Goal: Task Accomplishment & Management: Manage account settings

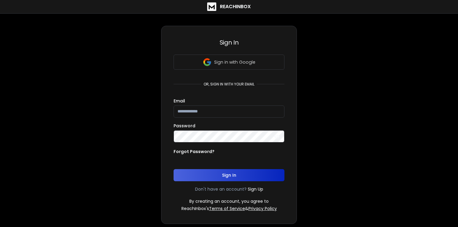
click at [212, 114] on input "email" at bounding box center [228, 111] width 111 height 12
click at [217, 107] on input "email" at bounding box center [228, 111] width 111 height 12
click at [246, 44] on button "Later" at bounding box center [248, 38] width 27 height 15
click at [221, 111] on input "email" at bounding box center [228, 111] width 111 height 12
click at [216, 109] on input "email" at bounding box center [228, 111] width 111 height 12
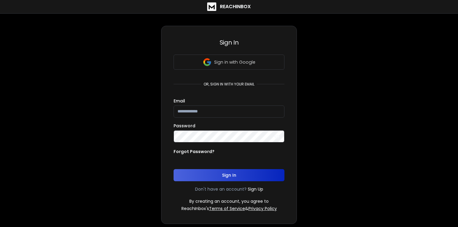
type input "**********"
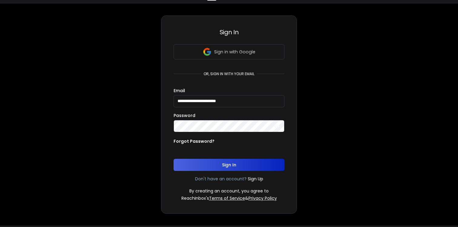
click at [235, 158] on form "**********" at bounding box center [228, 129] width 111 height 82
click at [232, 165] on button "Sign In" at bounding box center [228, 165] width 111 height 12
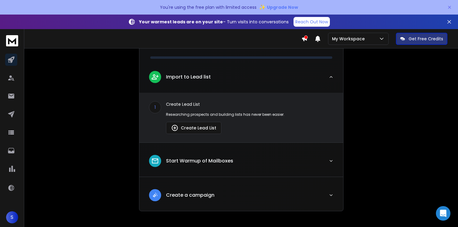
click at [164, 155] on div "Start Warmup of Mailboxes" at bounding box center [191, 161] width 84 height 12
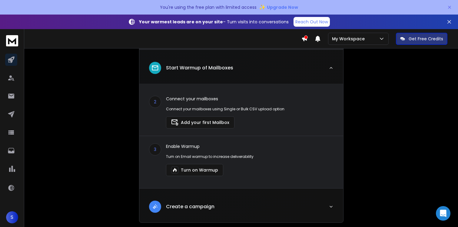
scroll to position [172, 0]
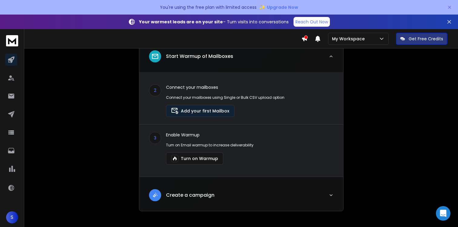
click at [190, 107] on button "Add your first Mailbox" at bounding box center [200, 111] width 68 height 12
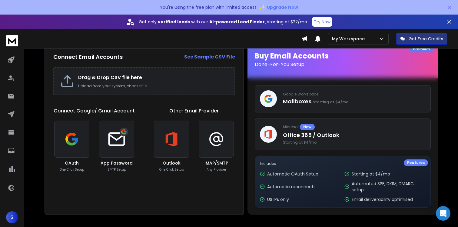
scroll to position [44, 0]
click at [448, 18] on div at bounding box center [448, 22] width 5 height 15
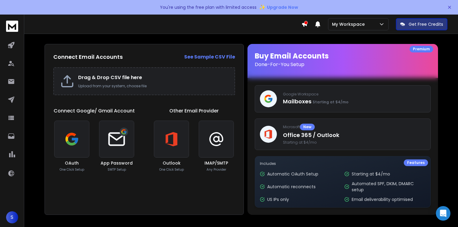
click at [448, 4] on button "Close notification" at bounding box center [449, 7] width 5 height 15
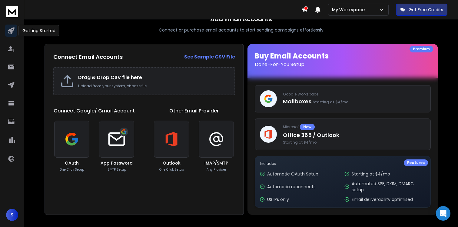
click at [8, 33] on icon at bounding box center [11, 30] width 7 height 7
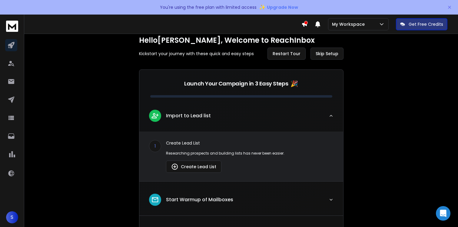
scroll to position [53, 0]
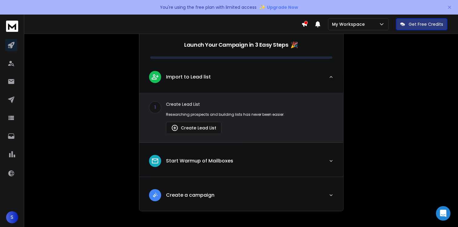
click at [291, 202] on button "Create a campaign" at bounding box center [241, 197] width 204 height 27
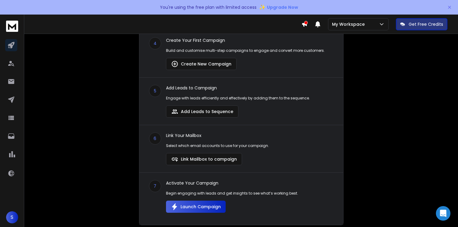
scroll to position [229, 0]
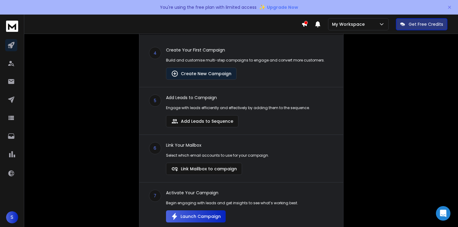
click at [209, 77] on button "Create New Campaign" at bounding box center [201, 73] width 71 height 12
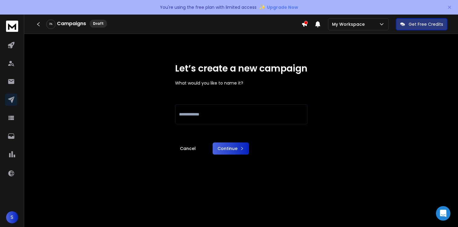
click at [213, 117] on input at bounding box center [241, 114] width 132 height 20
type input "***"
click at [220, 147] on button "Continue" at bounding box center [230, 148] width 36 height 12
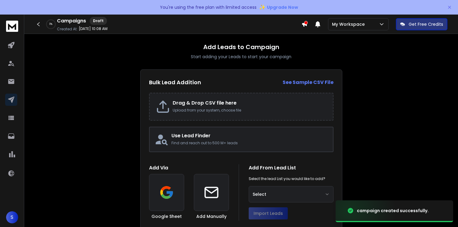
scroll to position [48, 0]
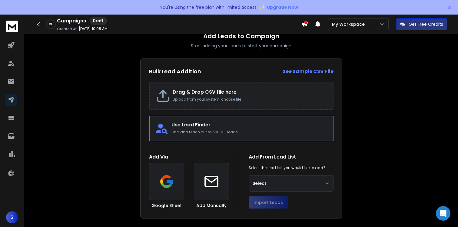
click at [194, 118] on div "Use Lead Finder Find and reach out to 500 M+ leads" at bounding box center [241, 128] width 184 height 25
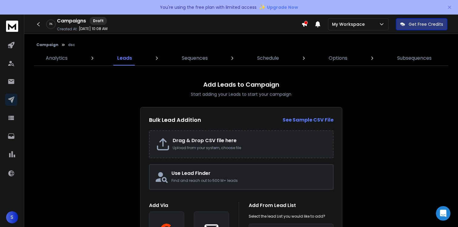
scroll to position [48, 0]
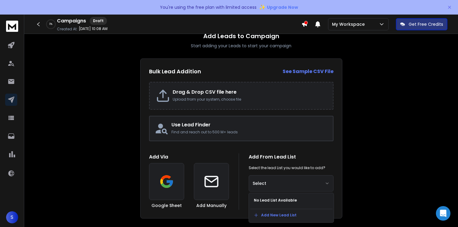
click at [260, 183] on span "Select" at bounding box center [259, 183] width 14 height 6
click at [262, 214] on p "Add New Lead List" at bounding box center [278, 214] width 35 height 5
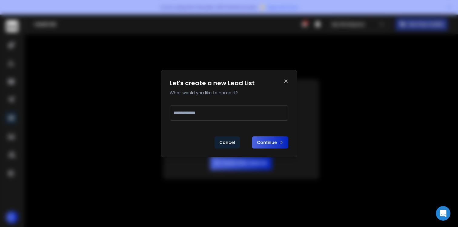
click at [237, 144] on button "Cancel" at bounding box center [226, 142] width 25 height 12
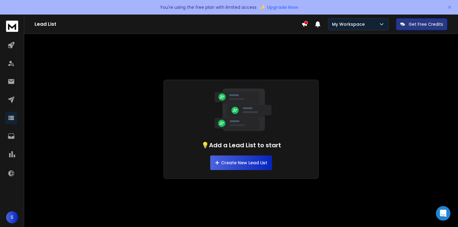
click at [381, 28] on button "My Workspace" at bounding box center [358, 24] width 61 height 12
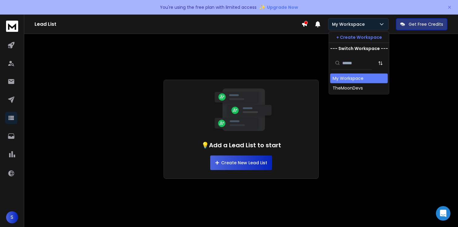
click at [381, 28] on button "My Workspace" at bounding box center [358, 24] width 61 height 12
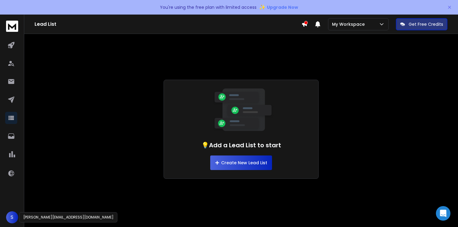
click at [13, 216] on span "S" at bounding box center [12, 217] width 12 height 12
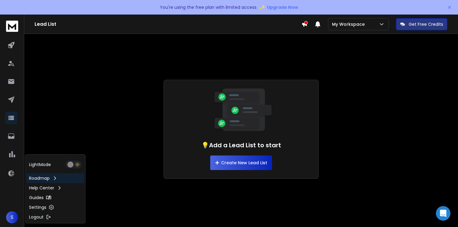
type button "on"
click at [52, 206] on icon at bounding box center [51, 207] width 5 height 5
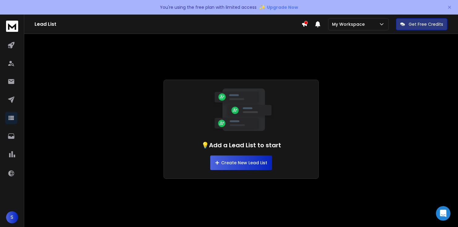
click at [12, 31] on img at bounding box center [12, 26] width 12 height 11
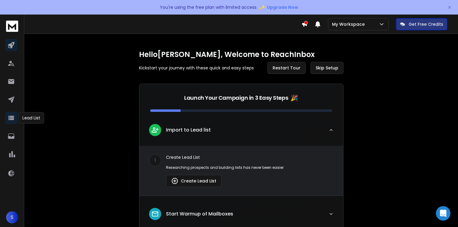
click at [13, 116] on icon at bounding box center [10, 118] width 5 height 4
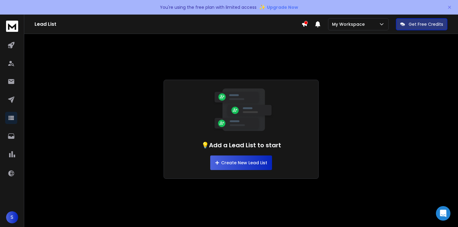
click at [235, 163] on button "Create New Lead List" at bounding box center [241, 162] width 62 height 15
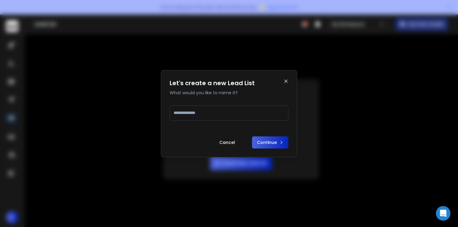
click at [245, 117] on input at bounding box center [228, 112] width 119 height 15
click at [285, 77] on div "Let's create a new Lead List What would you like to name it? Cancel Continue" at bounding box center [229, 113] width 136 height 87
click at [285, 79] on icon at bounding box center [285, 81] width 5 height 5
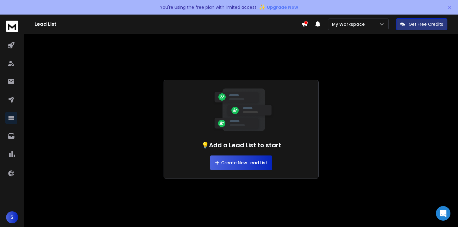
click at [258, 158] on button "Create New Lead List" at bounding box center [241, 162] width 62 height 15
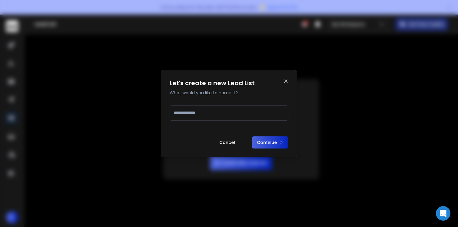
click at [221, 113] on input at bounding box center [228, 112] width 119 height 15
type input "*******"
click at [278, 146] on button "Continue" at bounding box center [270, 142] width 36 height 12
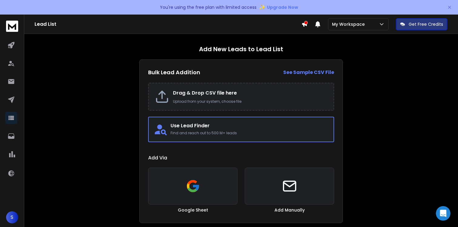
click at [242, 133] on p "Find and reach out to 500 M+ leads" at bounding box center [249, 132] width 158 height 5
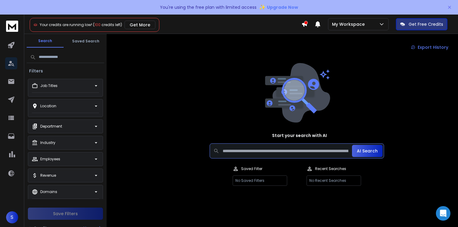
click at [97, 25] on span "100" at bounding box center [97, 24] width 6 height 5
click at [92, 59] on input at bounding box center [65, 57] width 77 height 12
click at [14, 48] on icon at bounding box center [11, 44] width 7 height 7
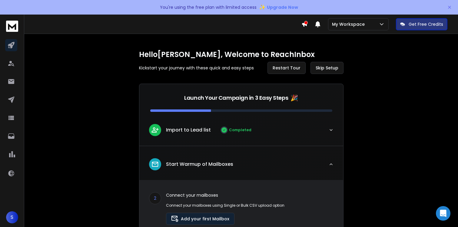
scroll to position [108, 0]
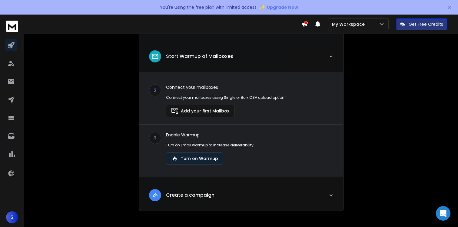
click at [206, 159] on button "Turn on Warmup" at bounding box center [194, 158] width 57 height 12
click at [179, 158] on button "Turn on Warmup" at bounding box center [194, 158] width 57 height 12
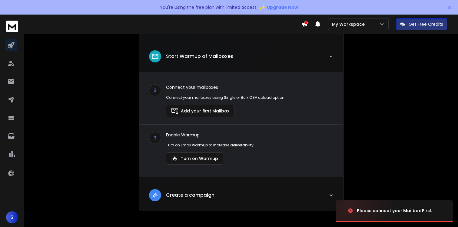
click at [179, 51] on div "Start Warmup of Mailboxes" at bounding box center [191, 56] width 84 height 12
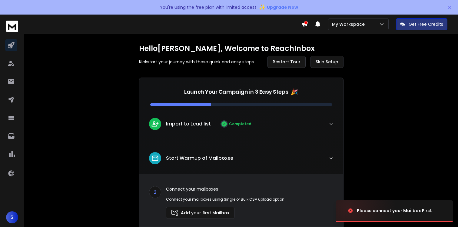
scroll to position [3, 0]
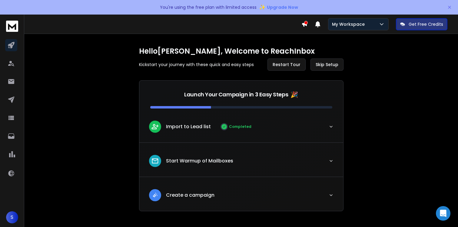
click at [377, 24] on div "My Workspace" at bounding box center [358, 24] width 53 height 6
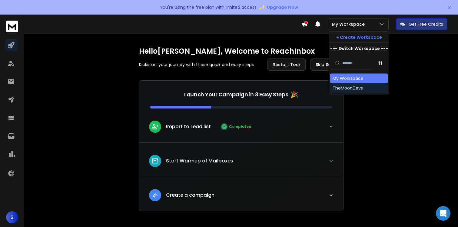
click at [347, 85] on div "TheMoonDevs" at bounding box center [347, 88] width 30 height 6
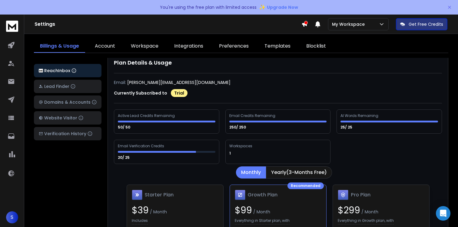
scroll to position [13, 0]
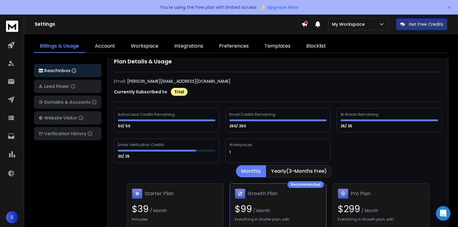
click at [175, 94] on div "Trial" at bounding box center [179, 92] width 17 height 8
click at [195, 96] on div "Email: shivanshu@themoondevs.com Currently Subscribed to Trial Active Lead Cred…" at bounding box center [278, 189] width 328 height 222
click at [172, 95] on div "Trial" at bounding box center [179, 92] width 17 height 8
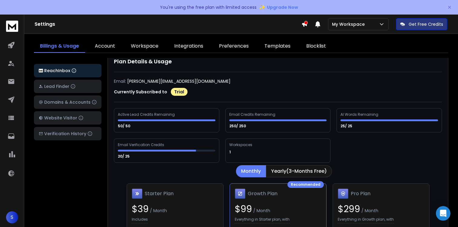
click at [172, 95] on div "Trial" at bounding box center [179, 92] width 17 height 8
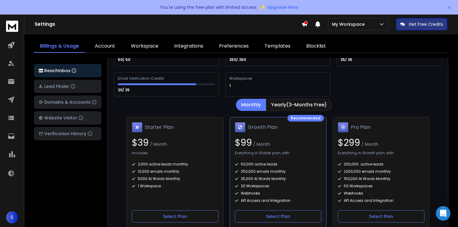
scroll to position [100, 0]
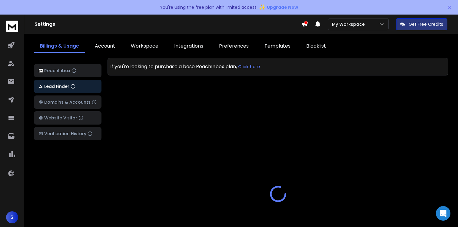
click at [83, 88] on button "Lead Finder" at bounding box center [67, 86] width 67 height 13
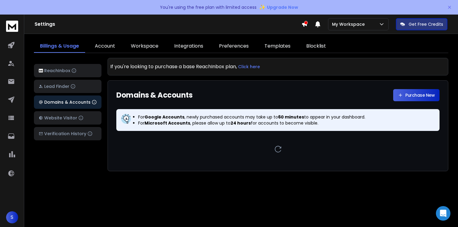
click at [77, 98] on button "Domains & Accounts" at bounding box center [67, 101] width 67 height 13
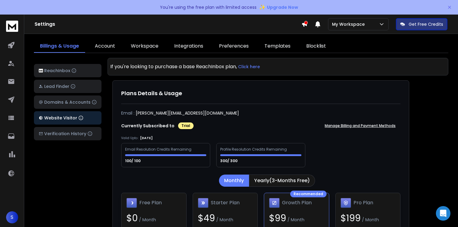
click at [74, 119] on button "Website Visitor" at bounding box center [67, 117] width 67 height 13
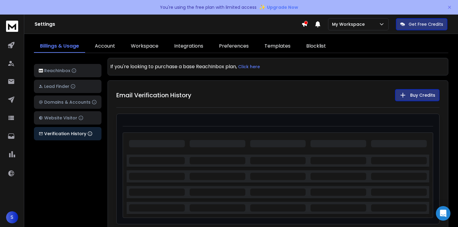
click at [73, 135] on button "Verification History" at bounding box center [67, 133] width 67 height 13
click at [74, 123] on button "Website Visitor" at bounding box center [67, 117] width 67 height 13
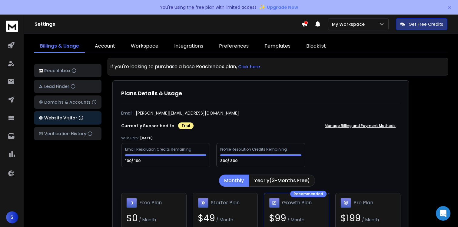
click at [72, 130] on button "Verification History" at bounding box center [67, 133] width 67 height 13
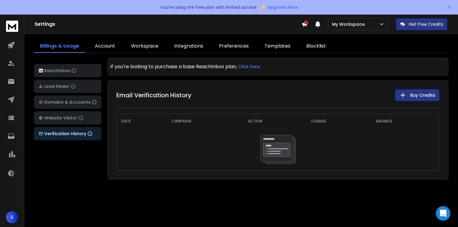
click at [108, 45] on link "Account" at bounding box center [105, 46] width 32 height 13
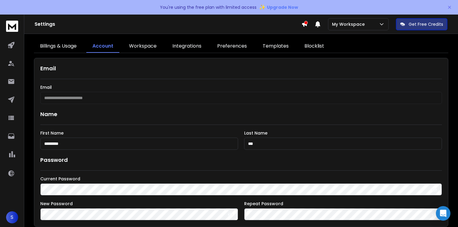
click at [146, 46] on link "Workspace" at bounding box center [143, 46] width 40 height 13
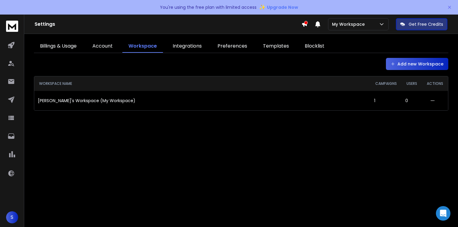
click at [282, 47] on link "Templates" at bounding box center [276, 46] width 38 height 13
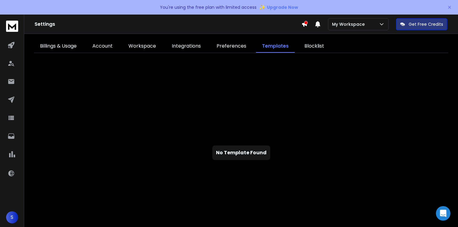
click at [309, 47] on link "Blocklist" at bounding box center [314, 46] width 32 height 13
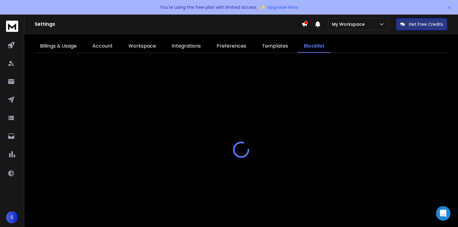
click at [247, 47] on link "Preferences" at bounding box center [231, 46] width 42 height 13
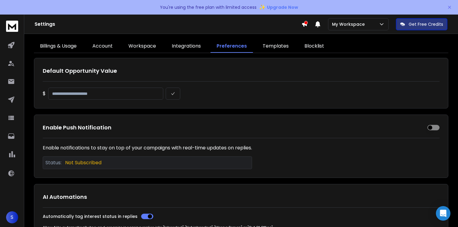
click at [179, 50] on link "Integrations" at bounding box center [186, 46] width 41 height 13
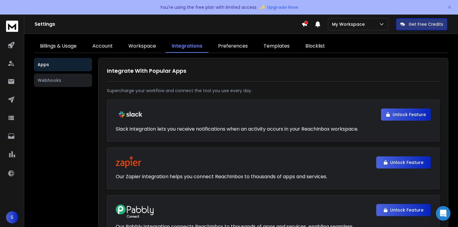
click at [148, 44] on link "Workspace" at bounding box center [142, 46] width 40 height 13
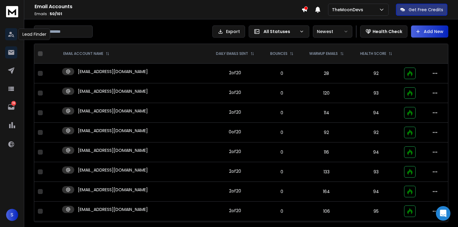
click at [10, 37] on icon at bounding box center [11, 34] width 7 height 7
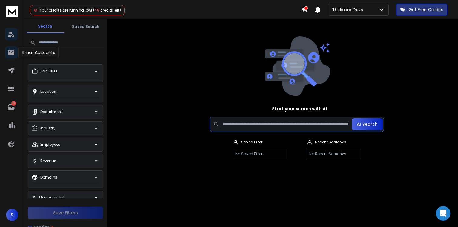
click at [9, 51] on icon at bounding box center [11, 52] width 6 height 5
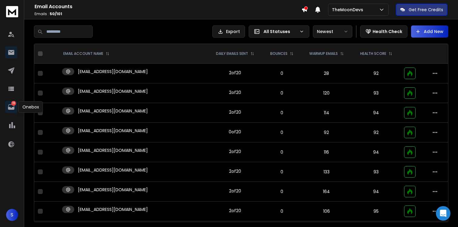
click at [12, 106] on p "16" at bounding box center [13, 103] width 5 height 5
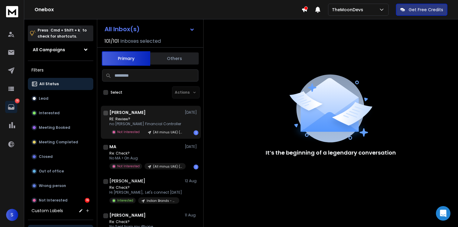
click at [153, 119] on p "RE: Review?" at bounding box center [145, 119] width 73 height 5
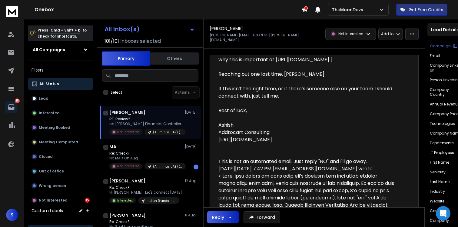
scroll to position [271, 0]
click at [244, 84] on div "no Tony Walden ​ ​ ​ ​ Financial Controller T: 02380 600 558 Ext 230 www.owtons…" at bounding box center [306, 88] width 177 height 474
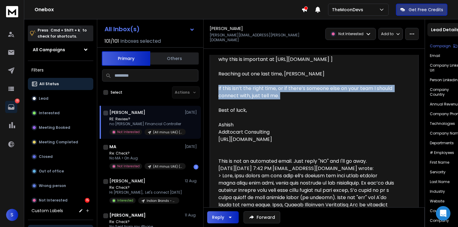
click at [244, 84] on div "no Tony Walden ​ ​ ​ ​ Financial Controller T: 02380 600 558 Ext 230 www.owtons…" at bounding box center [306, 88] width 177 height 474
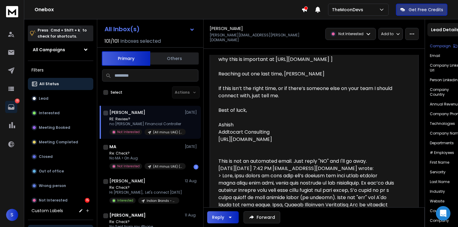
click at [236, 114] on div "no Tony Walden ​ ​ ​ ​ Financial Controller T: 02380 600 558 Ext 230 www.owtons…" at bounding box center [306, 88] width 177 height 474
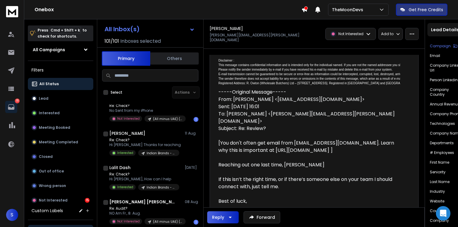
scroll to position [117, 0]
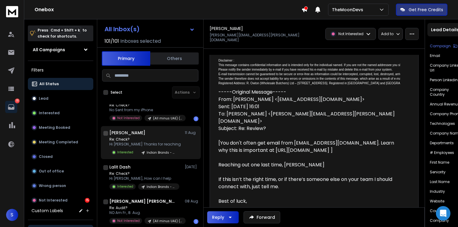
click at [142, 136] on div "Vedika Sharma 11 Aug Re: Check? Hi Ashish Thanks for reaching Interested Indian…" at bounding box center [153, 143] width 89 height 26
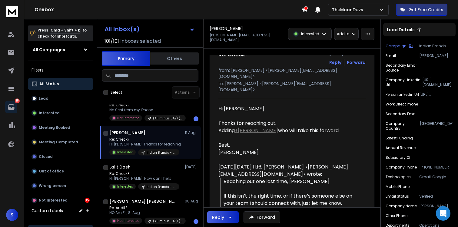
scroll to position [0, 0]
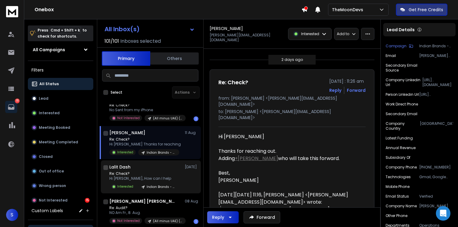
click at [144, 169] on div "Lalit Dash 09 Aug" at bounding box center [153, 167] width 89 height 6
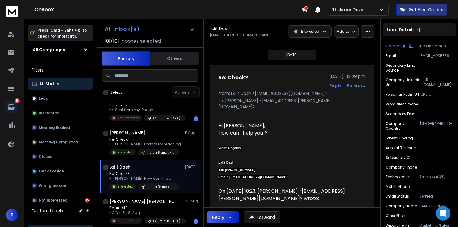
click at [285, 58] on div "4 days ago" at bounding box center [291, 55] width 47 height 10
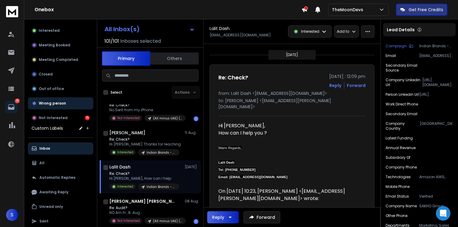
scroll to position [107, 0]
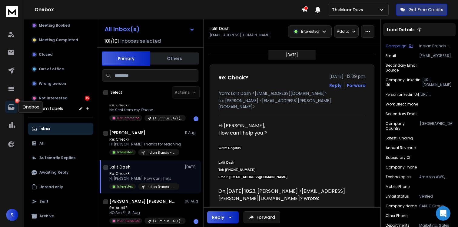
click at [11, 111] on link "15" at bounding box center [11, 107] width 12 height 12
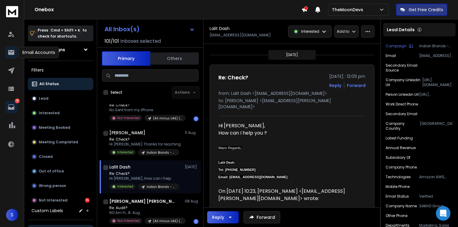
click at [13, 54] on icon at bounding box center [11, 52] width 6 height 5
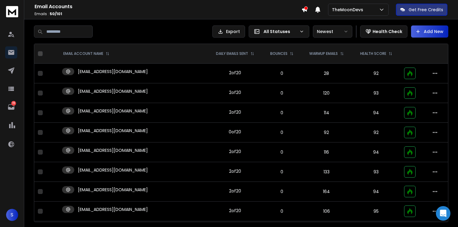
click at [431, 35] on button "Add New" at bounding box center [429, 31] width 37 height 12
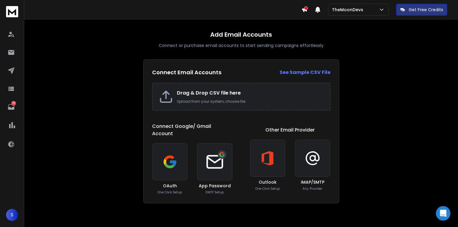
click at [285, 69] on strong "See Sample CSV File" at bounding box center [304, 72] width 51 height 7
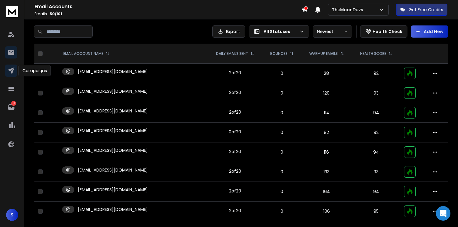
click at [10, 75] on link at bounding box center [11, 70] width 12 height 12
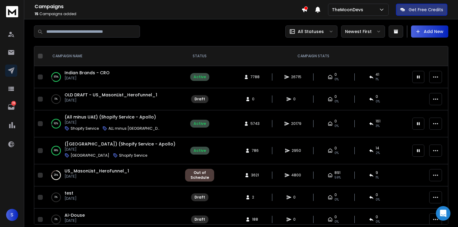
click at [426, 35] on button "Add New" at bounding box center [429, 31] width 37 height 12
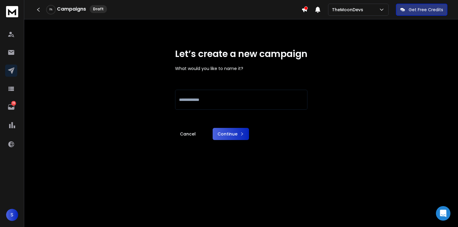
click at [245, 104] on input at bounding box center [241, 100] width 132 height 20
type input "*********"
click at [219, 137] on button "Continue" at bounding box center [230, 134] width 36 height 12
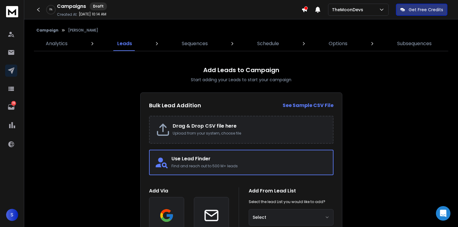
scroll to position [34, 0]
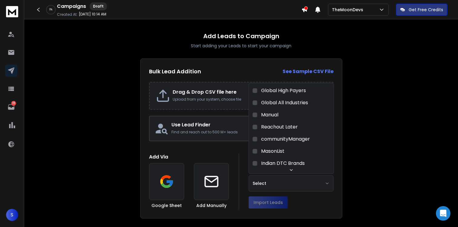
click at [264, 179] on button "Select" at bounding box center [290, 183] width 85 height 16
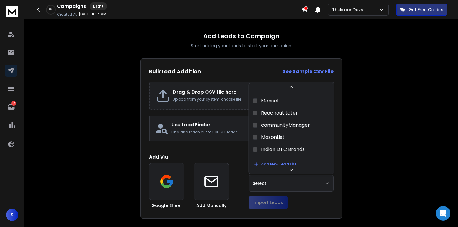
scroll to position [19, 0]
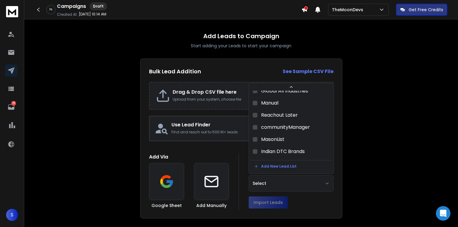
click at [276, 152] on div "Indian DTC Brands" at bounding box center [283, 151] width 44 height 7
click at [272, 204] on button "Import Leads" at bounding box center [267, 202] width 39 height 12
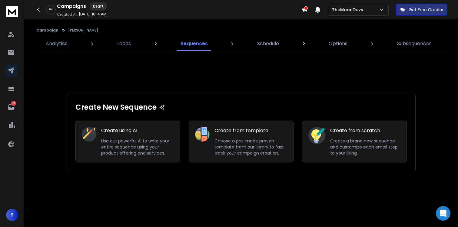
click at [328, 133] on div "Create from scratch Create a brand new sequence and customize each email step t…" at bounding box center [354, 141] width 105 height 42
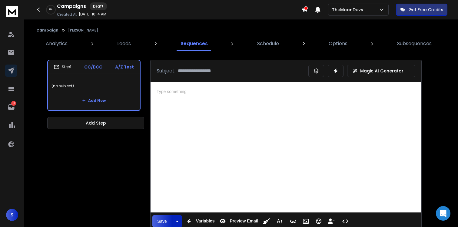
scroll to position [12, 0]
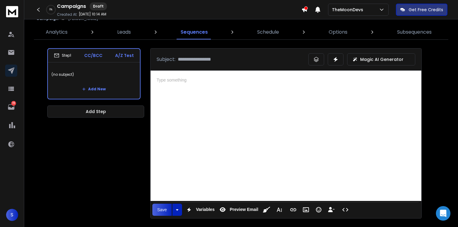
click at [188, 95] on div at bounding box center [285, 136] width 271 height 130
click at [101, 113] on button "Add Step" at bounding box center [95, 111] width 97 height 12
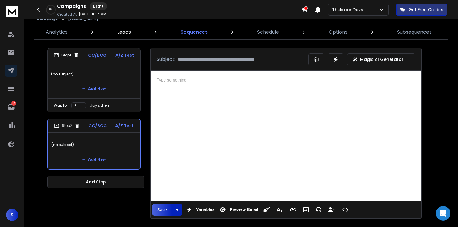
click at [126, 33] on p "Leads" at bounding box center [124, 31] width 14 height 7
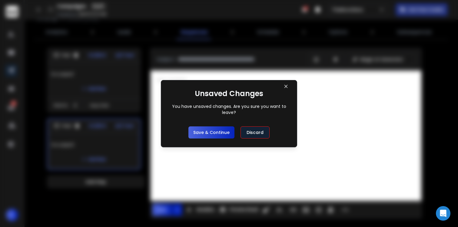
click at [221, 135] on button "Save & Continue" at bounding box center [211, 132] width 46 height 12
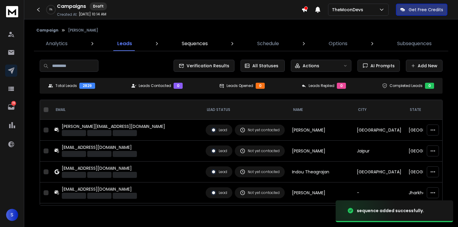
click at [186, 44] on p "Sequences" at bounding box center [195, 43] width 26 height 7
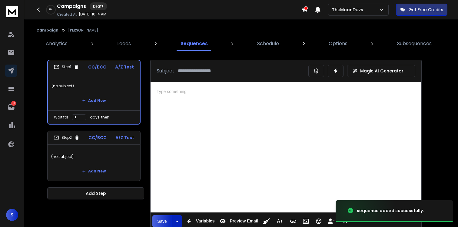
scroll to position [12, 0]
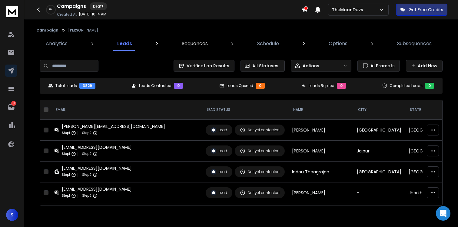
click at [202, 45] on p "Sequences" at bounding box center [195, 43] width 26 height 7
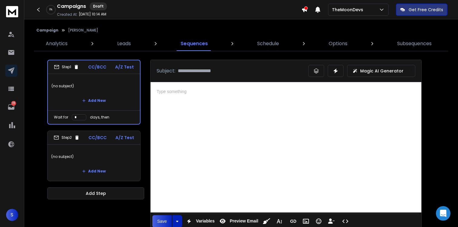
scroll to position [12, 0]
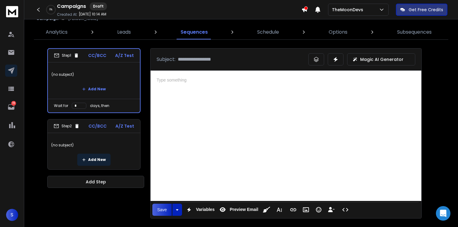
click at [89, 157] on button "Add New" at bounding box center [93, 159] width 33 height 12
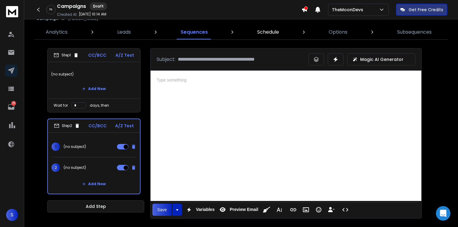
click at [271, 30] on p "Schedule" at bounding box center [268, 31] width 22 height 7
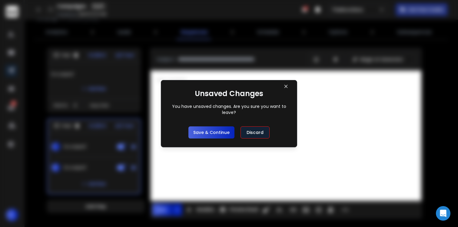
click at [225, 136] on button "Save & Continue" at bounding box center [211, 132] width 46 height 12
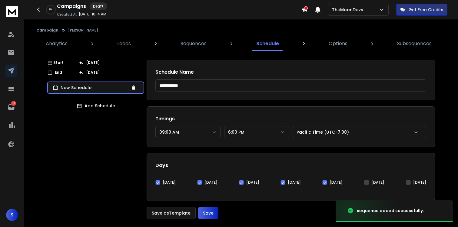
scroll to position [1, 0]
click at [341, 50] on div "Analytics Leads Sequences Schedule Options Subsequences" at bounding box center [241, 43] width 414 height 15
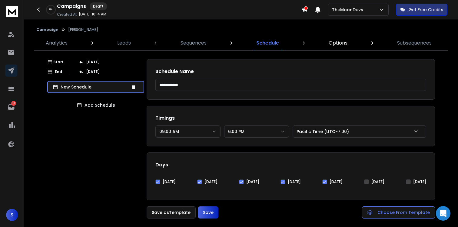
click at [341, 46] on p "Options" at bounding box center [337, 42] width 19 height 7
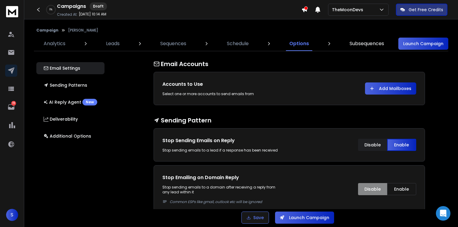
click at [367, 43] on p "Subsequences" at bounding box center [366, 43] width 35 height 7
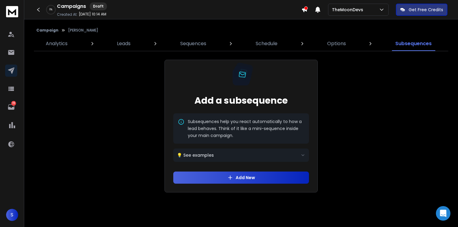
click at [236, 155] on button "💡 See examples" at bounding box center [241, 154] width 136 height 13
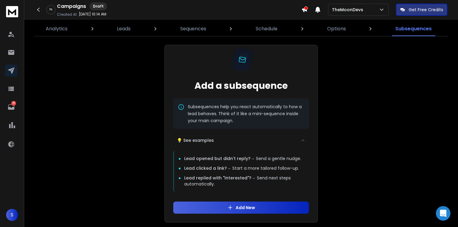
scroll to position [19, 0]
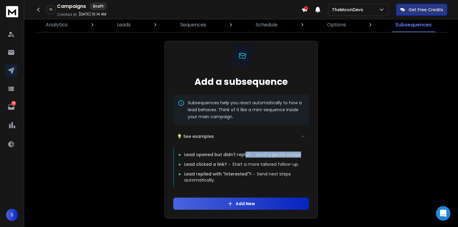
drag, startPoint x: 243, startPoint y: 153, endPoint x: 299, endPoint y: 153, distance: 55.7
click at [299, 153] on p "Lead opened but didn't reply? → Send a gentle nudge." at bounding box center [242, 154] width 117 height 6
click at [246, 84] on h2 "Add a subsequence" at bounding box center [241, 81] width 136 height 11
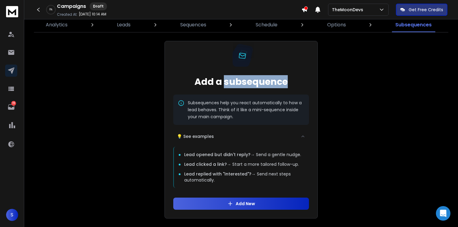
click at [246, 84] on h2 "Add a subsequence" at bounding box center [241, 81] width 136 height 11
click at [197, 24] on p "Sequences" at bounding box center [193, 24] width 26 height 7
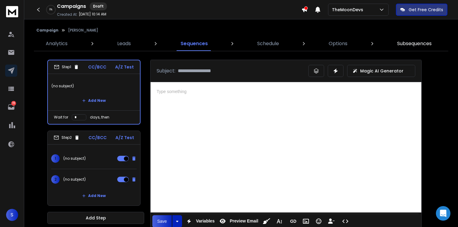
click at [424, 44] on p "Subsequences" at bounding box center [414, 43] width 35 height 7
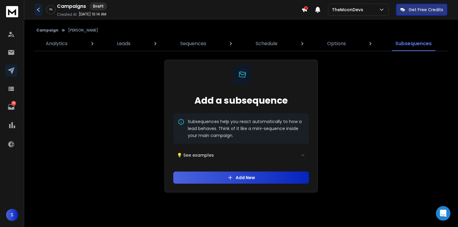
click at [37, 9] on icon at bounding box center [38, 9] width 5 height 5
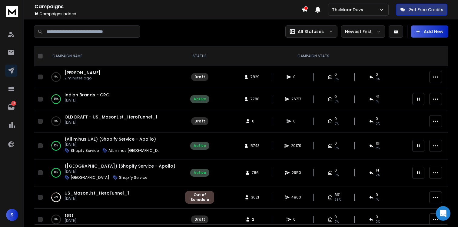
click at [88, 94] on span "Indian Brands - CRO" at bounding box center [86, 95] width 45 height 6
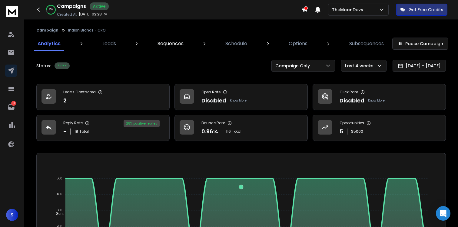
click at [178, 45] on p "Sequences" at bounding box center [170, 43] width 26 height 7
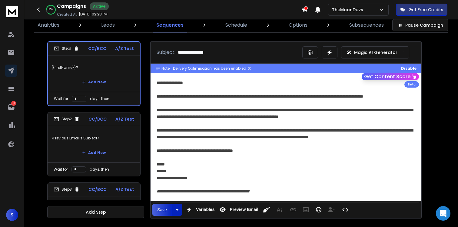
click at [165, 83] on div "**********" at bounding box center [285, 82] width 258 height 7
click at [107, 25] on p "Leads" at bounding box center [108, 24] width 14 height 7
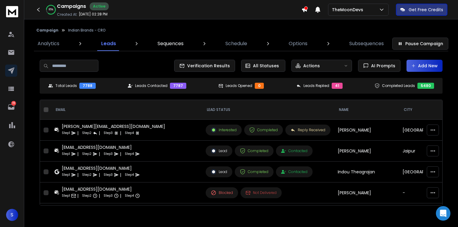
click at [182, 46] on p "Sequences" at bounding box center [170, 43] width 26 height 7
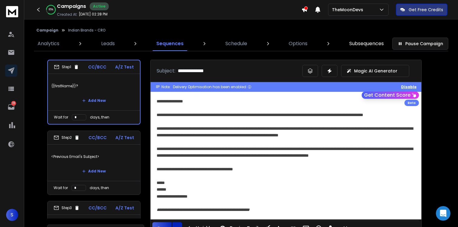
click at [376, 44] on p "Subsequences" at bounding box center [366, 43] width 35 height 7
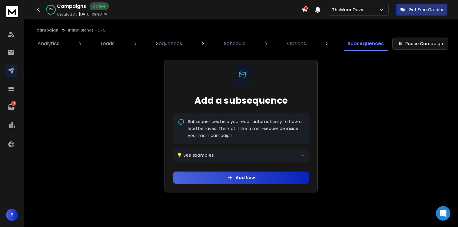
click at [225, 154] on button "💡 See examples" at bounding box center [241, 154] width 136 height 13
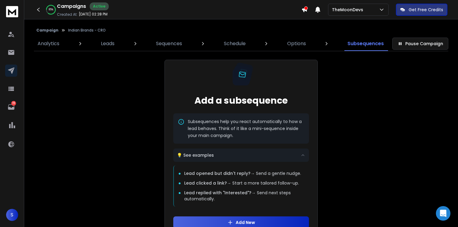
click at [225, 154] on button "💡 See examples" at bounding box center [241, 154] width 136 height 13
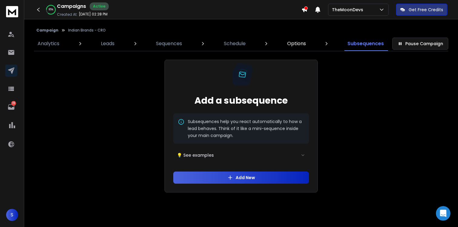
click at [290, 44] on p "Options" at bounding box center [296, 43] width 19 height 7
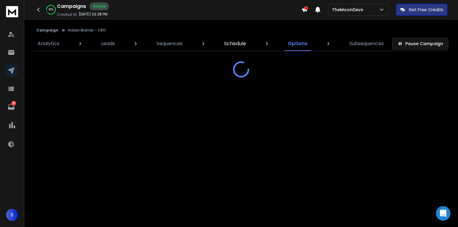
select select "*"
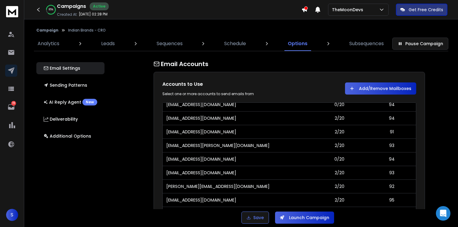
scroll to position [466, 0]
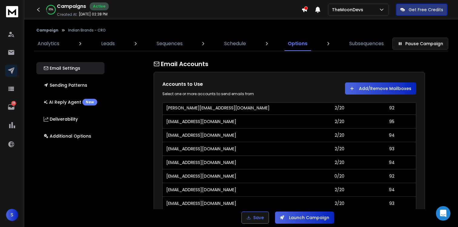
click at [382, 83] on button "Add/Remove Mailboxes" at bounding box center [380, 88] width 71 height 12
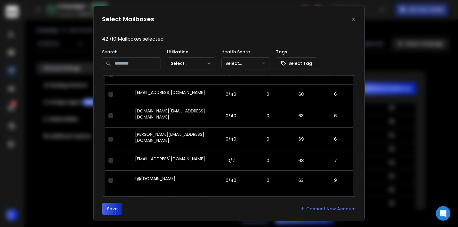
scroll to position [0, 0]
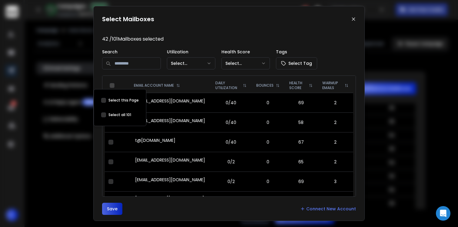
click at [109, 85] on th at bounding box center [117, 85] width 24 height 15
click at [335, 211] on link "Connect New Account" at bounding box center [328, 209] width 56 height 6
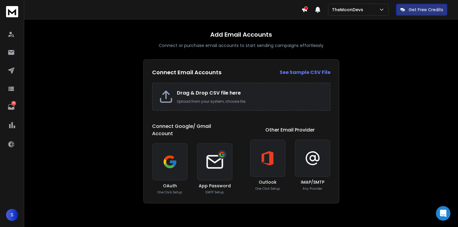
click at [178, 163] on div at bounding box center [169, 161] width 35 height 37
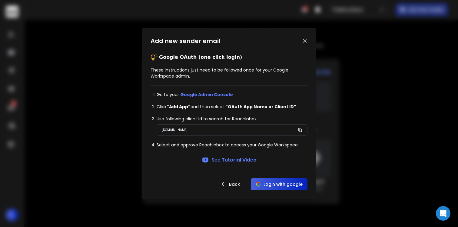
click at [291, 185] on button "Login with google" at bounding box center [279, 184] width 57 height 12
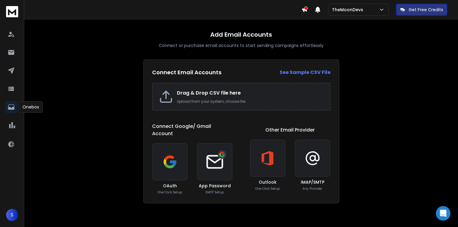
click at [13, 108] on icon at bounding box center [11, 106] width 6 height 5
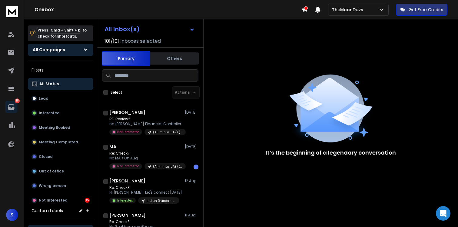
click at [50, 51] on h1 "All Campaigns" at bounding box center [49, 50] width 32 height 6
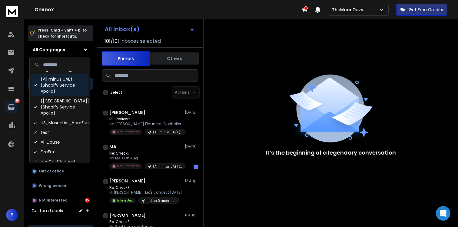
scroll to position [106, 0]
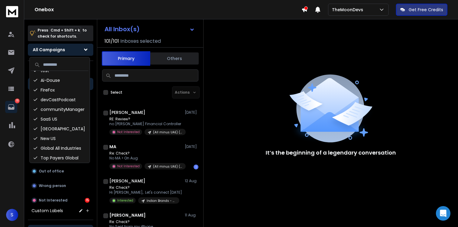
click at [71, 48] on button "All Campaigns" at bounding box center [60, 50] width 65 height 12
click at [74, 39] on div "Press Cmd + Shift + k to check for shortcuts." at bounding box center [60, 33] width 65 height 16
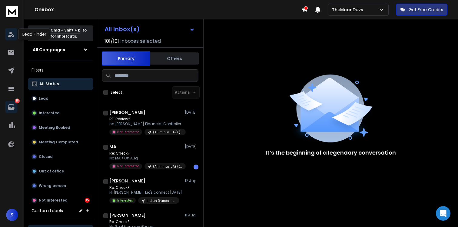
click at [11, 38] on icon at bounding box center [11, 34] width 7 height 7
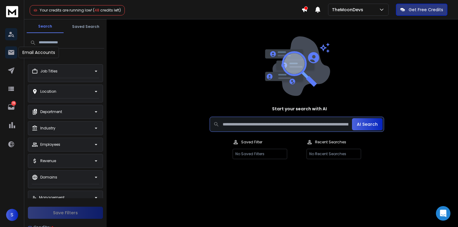
click at [9, 54] on icon at bounding box center [11, 52] width 6 height 5
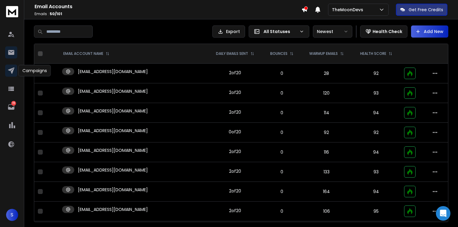
click at [14, 72] on icon at bounding box center [11, 70] width 7 height 7
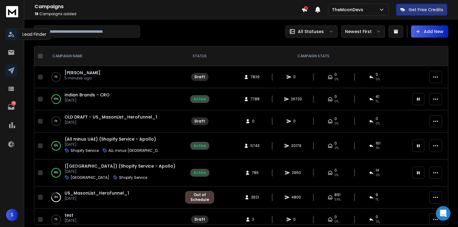
click at [9, 34] on icon at bounding box center [11, 34] width 7 height 7
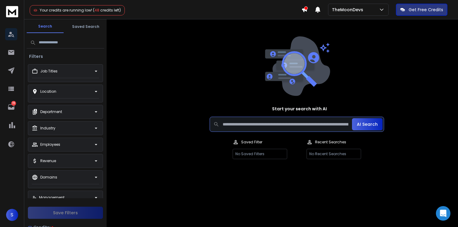
click at [14, 13] on img at bounding box center [12, 11] width 12 height 11
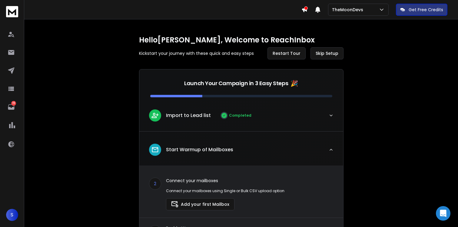
scroll to position [93, 0]
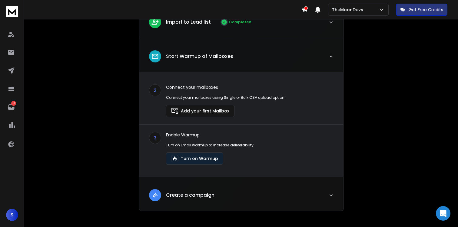
click at [189, 162] on button "Turn on Warmup" at bounding box center [194, 158] width 57 height 12
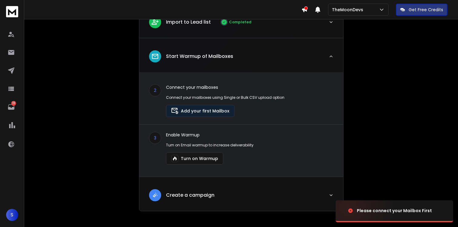
click at [200, 113] on button "Add your first Mailbox" at bounding box center [200, 111] width 68 height 12
